Goal: Task Accomplishment & Management: Complete application form

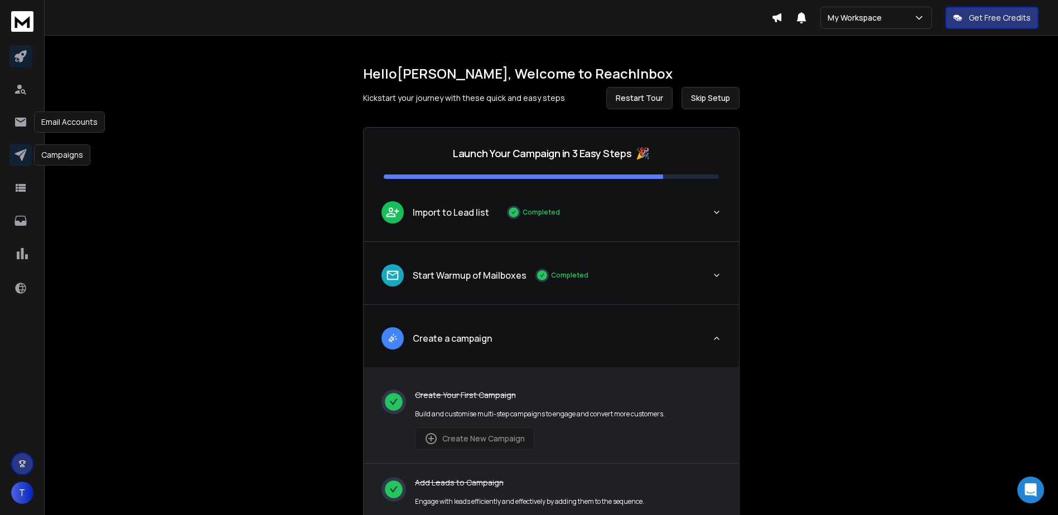
click at [21, 153] on icon at bounding box center [20, 155] width 12 height 12
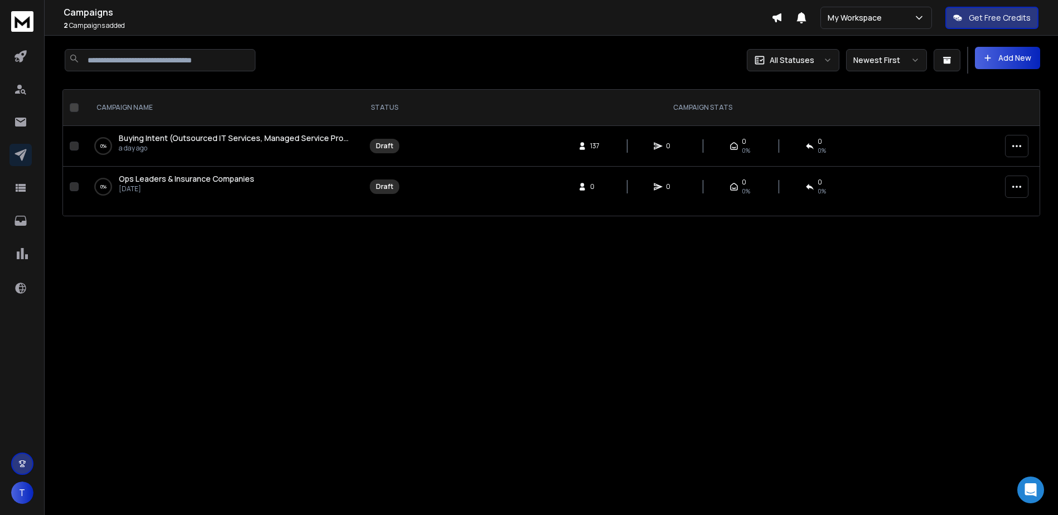
click at [232, 137] on span "Buying Intent (Outsourced IT Services, Managed Service Provider, Microsoft Cybe…" at bounding box center [310, 138] width 382 height 11
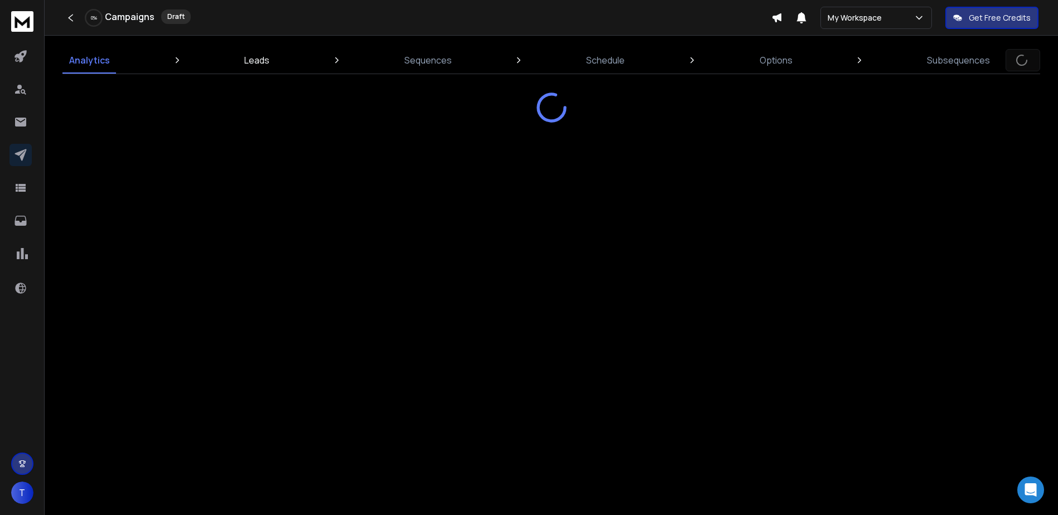
click at [270, 56] on link "Leads" at bounding box center [257, 60] width 38 height 27
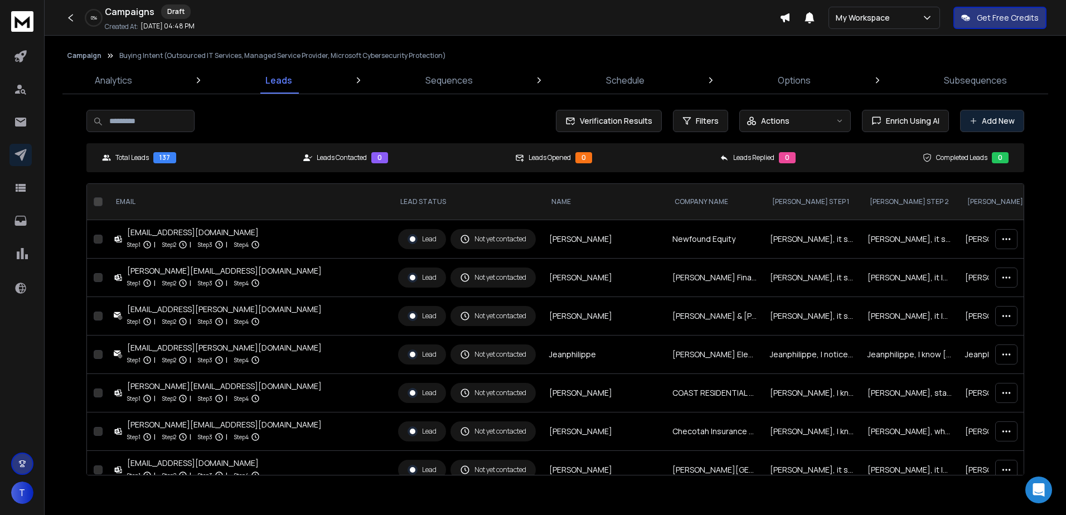
click at [992, 123] on button "Add New" at bounding box center [992, 121] width 64 height 22
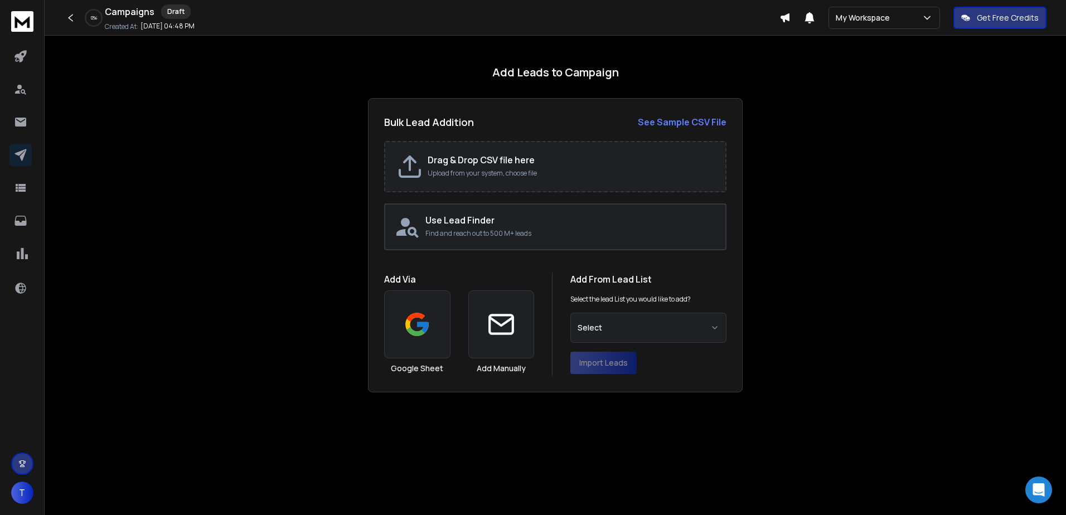
click at [893, 124] on div "Add Leads to Campaign Bulk Lead Addition See Sample CSV File Drag & Drop CSV fi…" at bounding box center [533, 196] width 1066 height 392
click at [517, 163] on h2 "Drag & Drop CSV file here" at bounding box center [571, 159] width 287 height 13
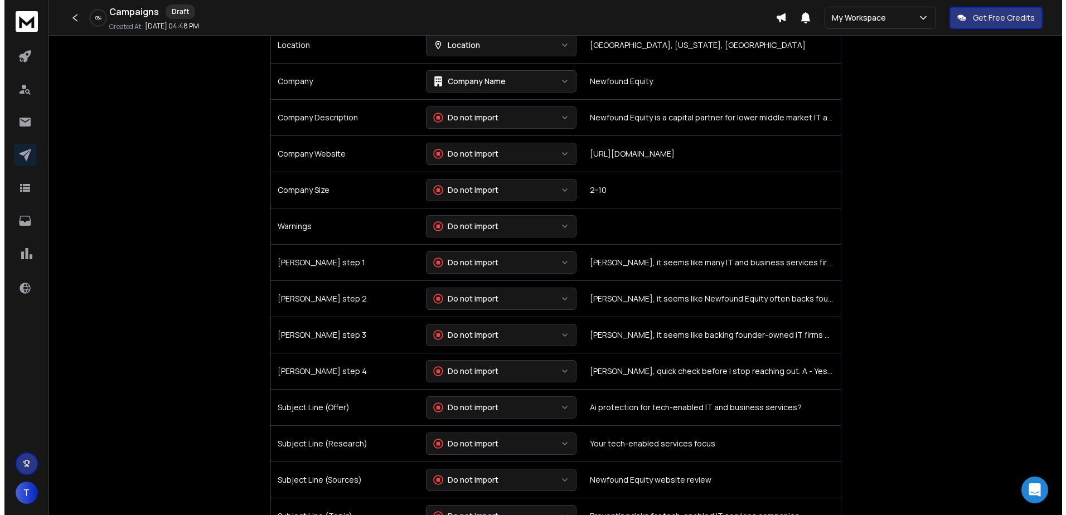
scroll to position [892, 0]
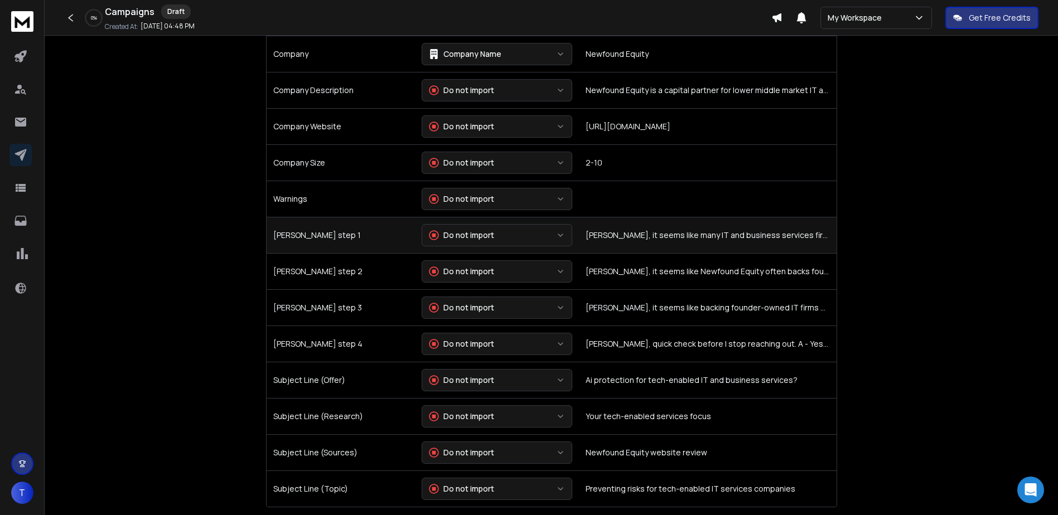
click at [492, 244] on button "Do not import" at bounding box center [496, 235] width 151 height 22
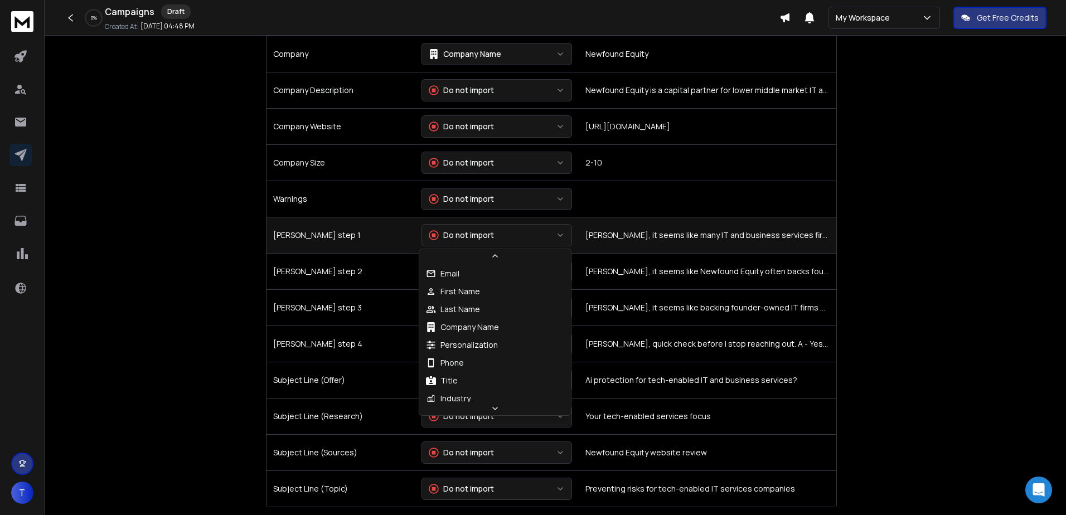
scroll to position [113, 0]
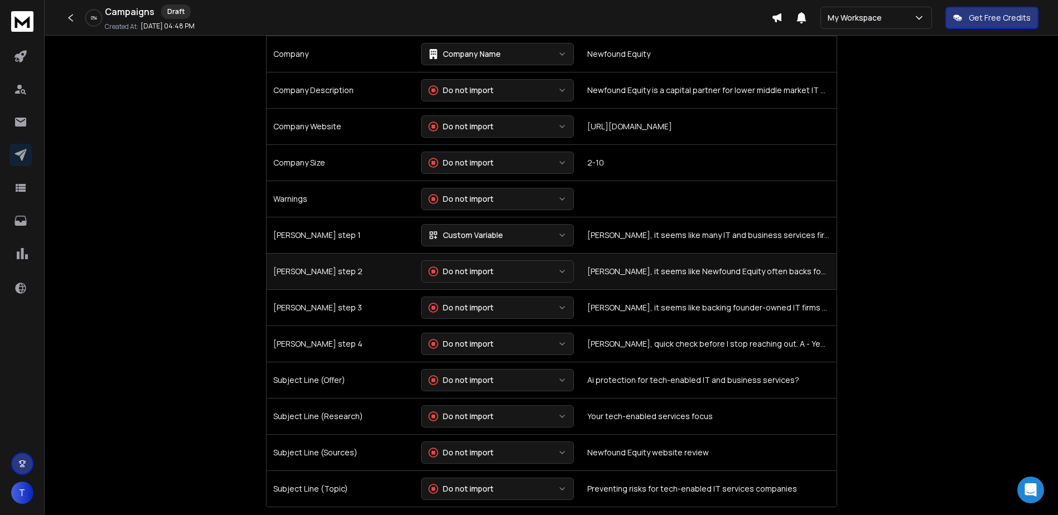
click at [466, 277] on div "Do not import" at bounding box center [460, 271] width 65 height 11
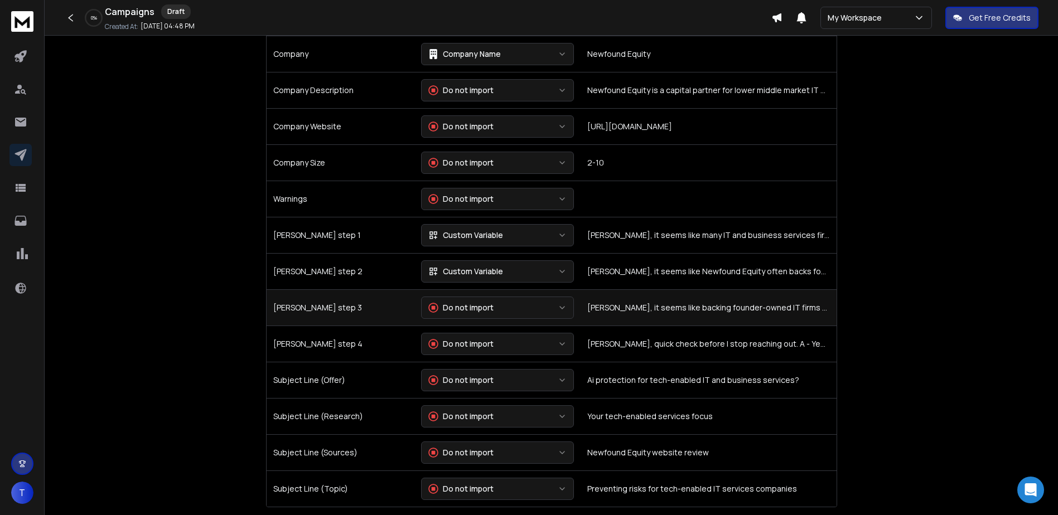
click at [473, 307] on div "Do not import" at bounding box center [460, 307] width 65 height 11
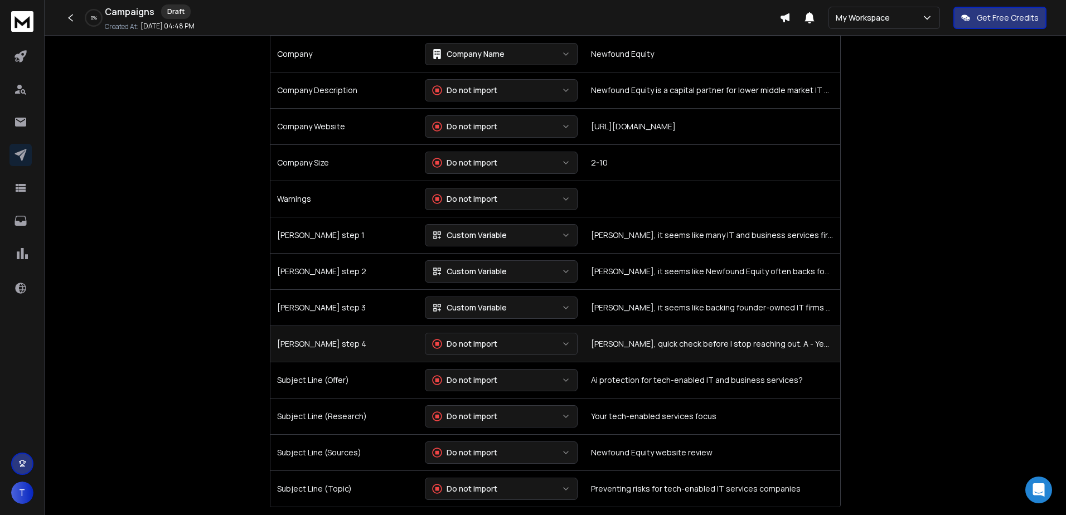
click at [476, 343] on div "Do not import" at bounding box center [464, 343] width 65 height 11
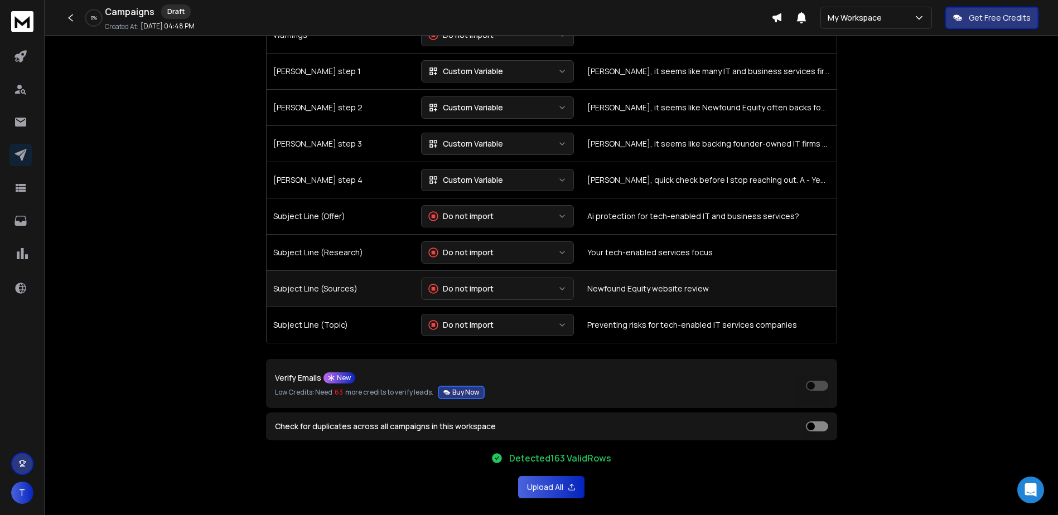
scroll to position [1057, 0]
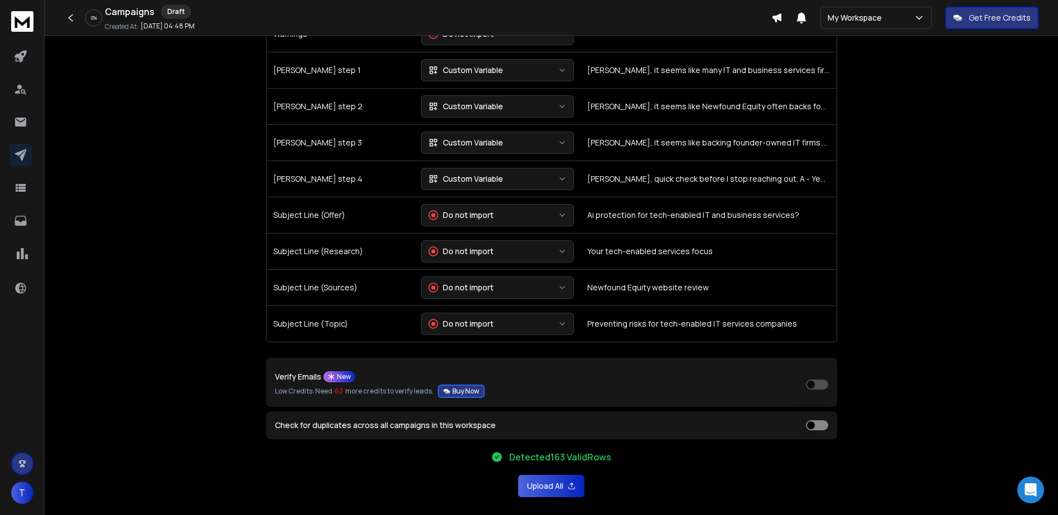
click at [818, 424] on button "Check for duplicates across all campaigns in this workspace" at bounding box center [817, 425] width 22 height 10
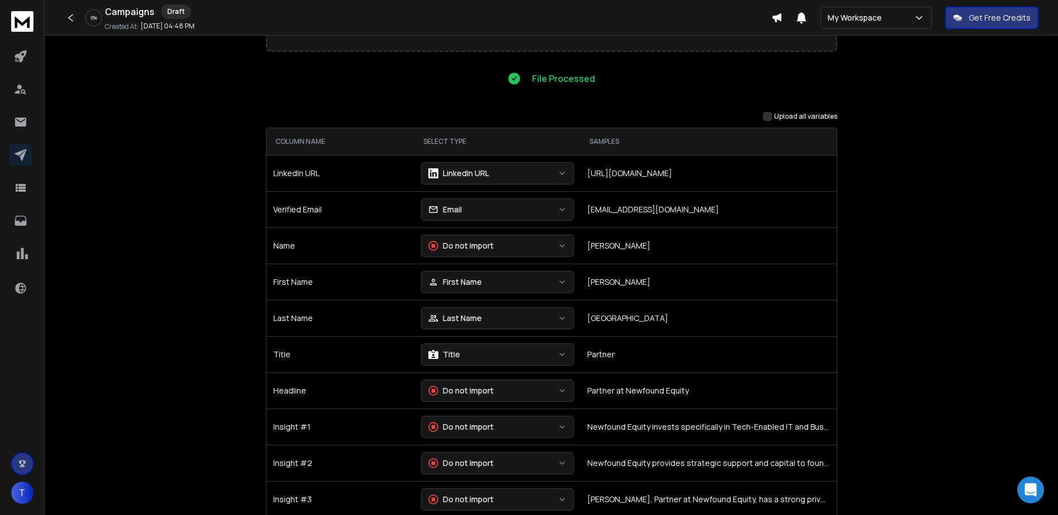
scroll to position [167, 0]
